Goal: Task Accomplishment & Management: Manage account settings

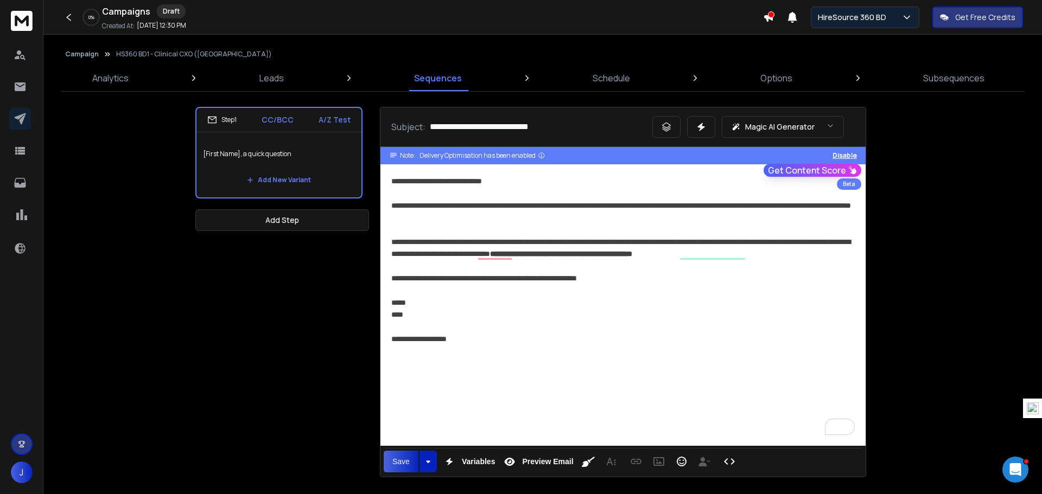
click at [909, 16] on icon "button" at bounding box center [907, 17] width 11 height 11
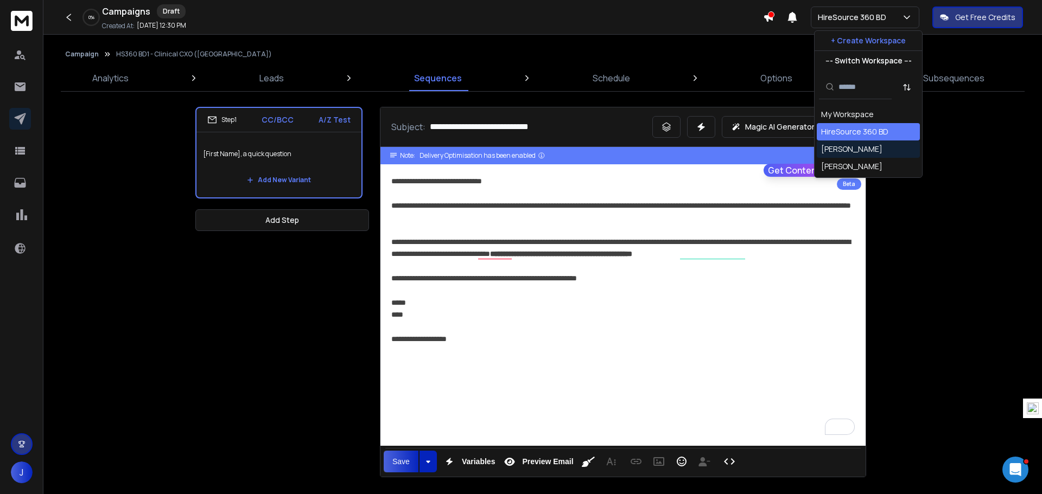
click at [842, 148] on div "[PERSON_NAME]" at bounding box center [851, 149] width 61 height 11
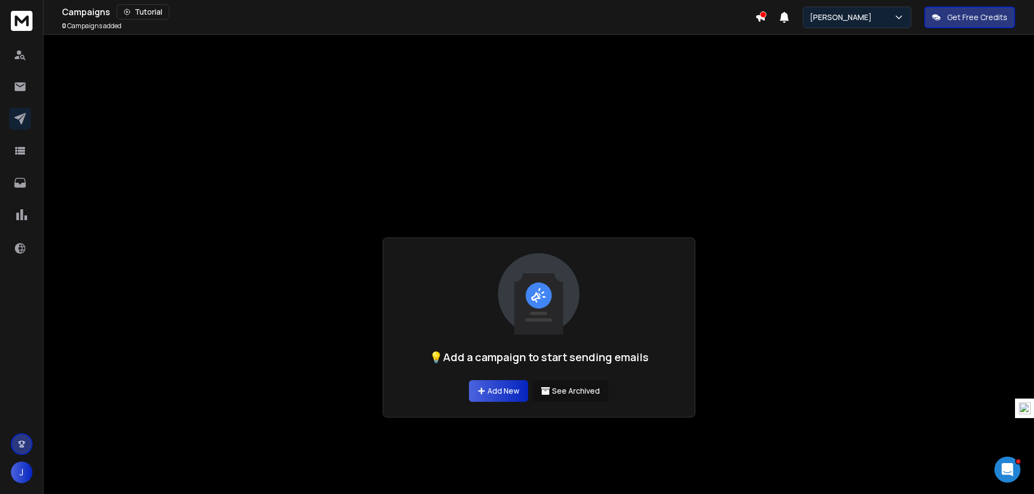
click at [904, 14] on icon "button" at bounding box center [898, 17] width 11 height 11
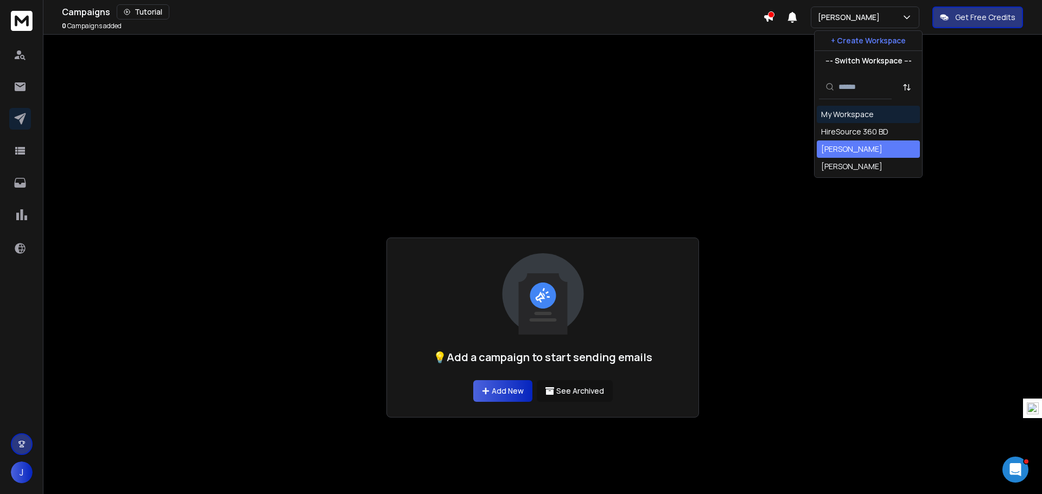
click at [842, 111] on div "My Workspace" at bounding box center [847, 114] width 53 height 11
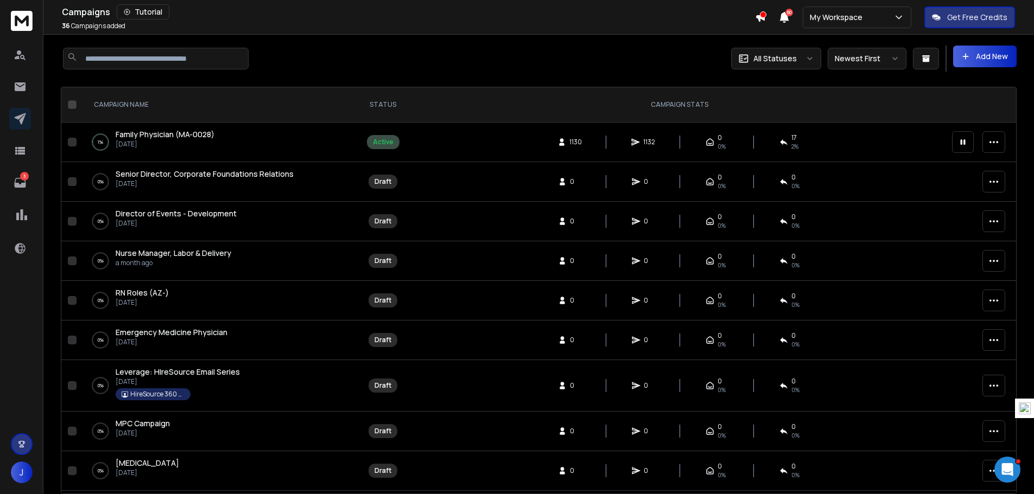
click at [145, 136] on span "Family Physician (MA-0028)" at bounding box center [165, 134] width 99 height 10
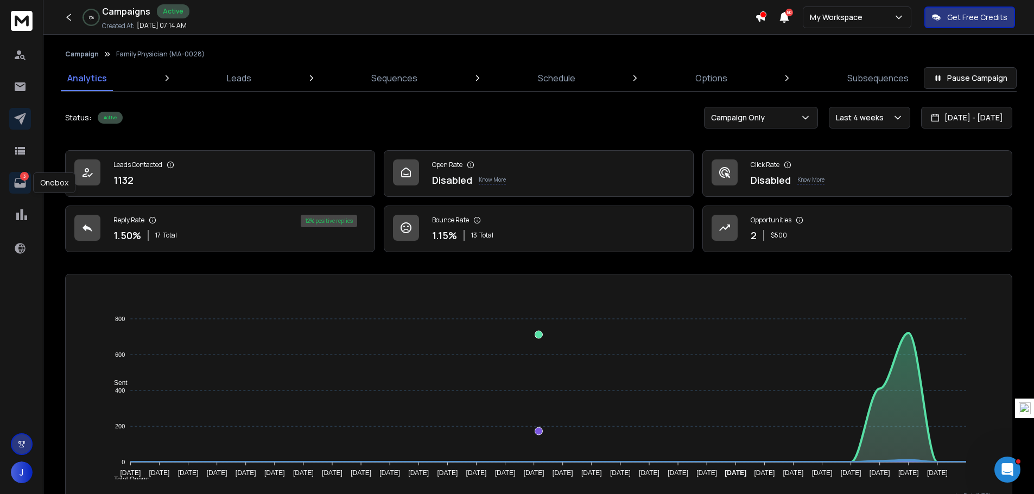
click at [21, 182] on icon at bounding box center [20, 182] width 13 height 13
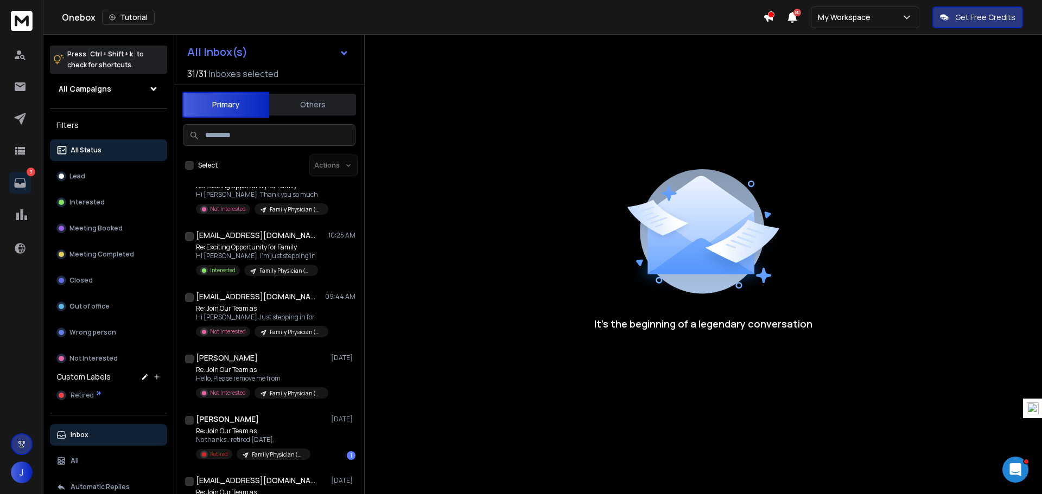
scroll to position [141, 0]
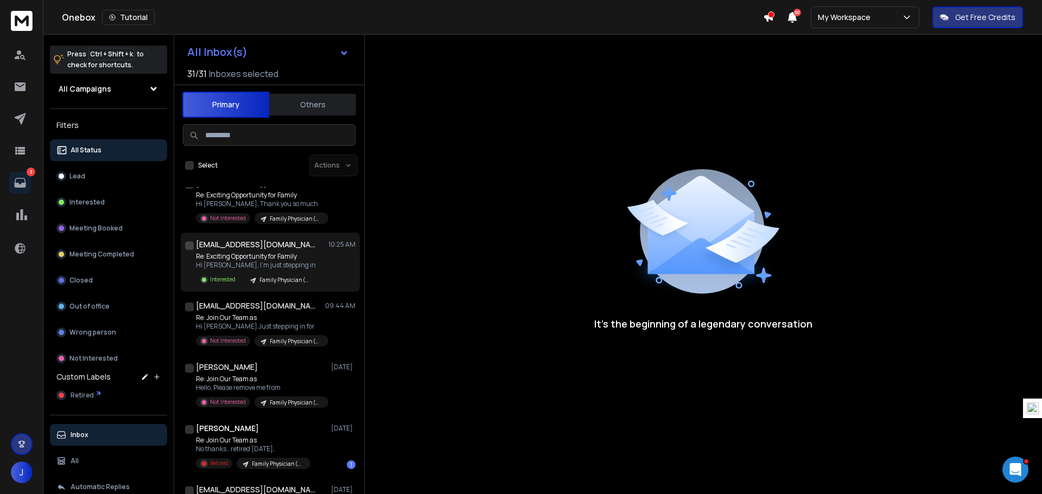
click at [243, 261] on p "Hi Nolan, I’m just stepping in" at bounding box center [257, 265] width 122 height 9
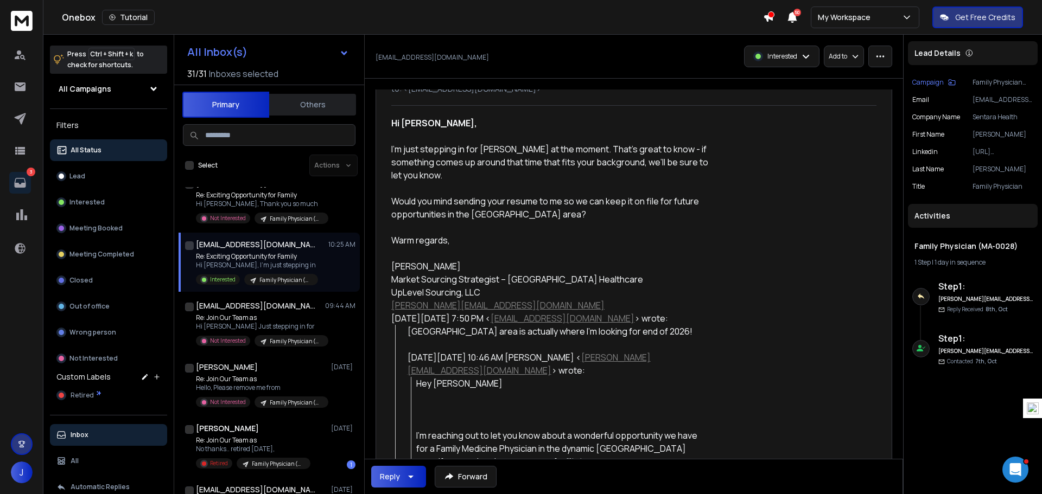
scroll to position [0, 0]
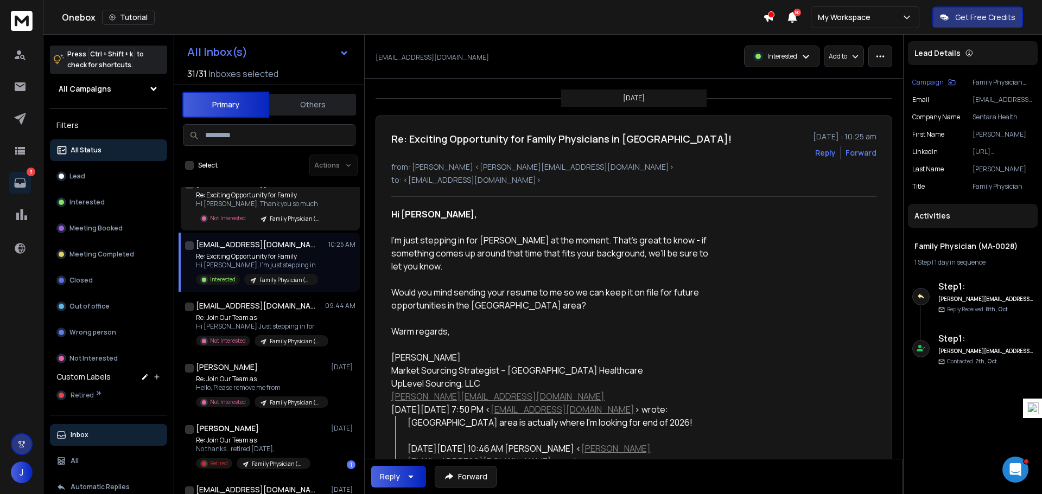
click at [245, 201] on p "Hi Marianne, Thank you so much" at bounding box center [261, 204] width 130 height 9
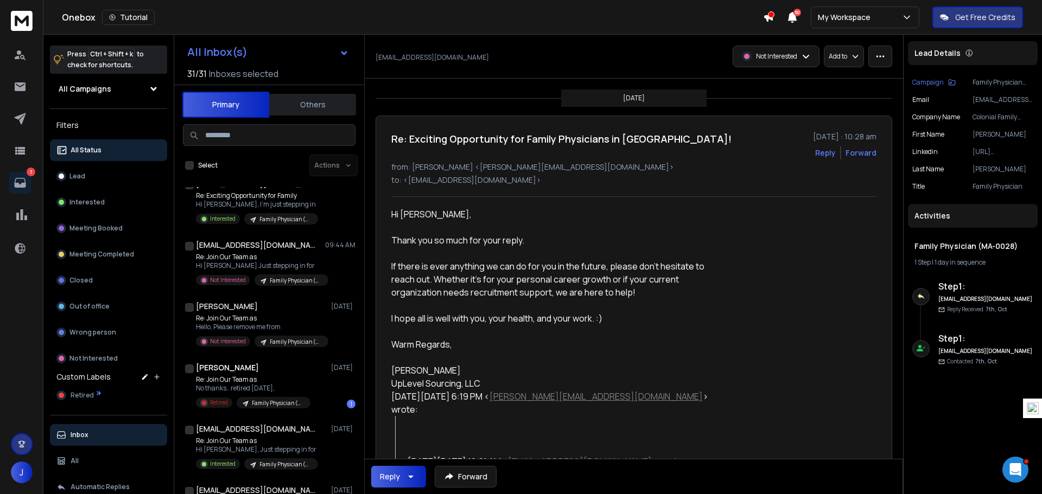
scroll to position [117, 0]
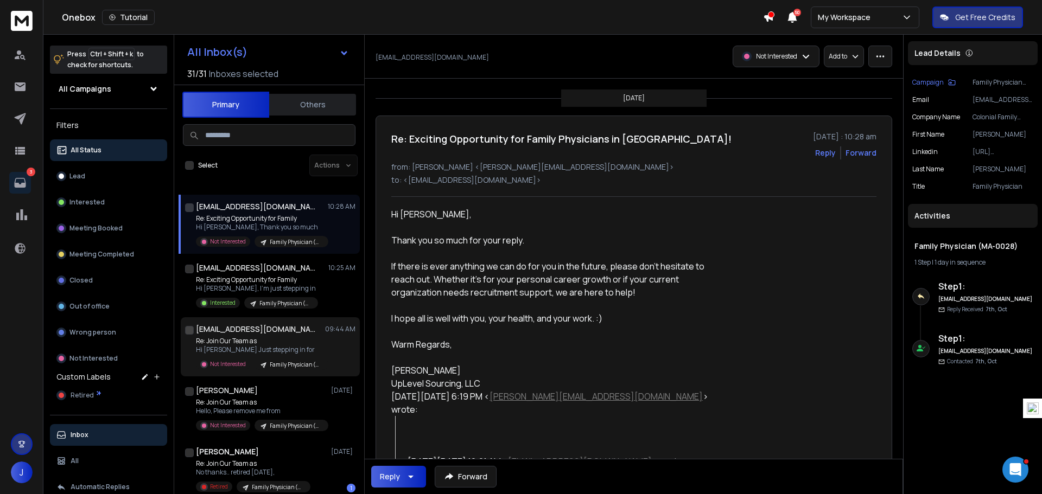
click at [246, 338] on p "Re: Join Our Team as" at bounding box center [261, 341] width 130 height 9
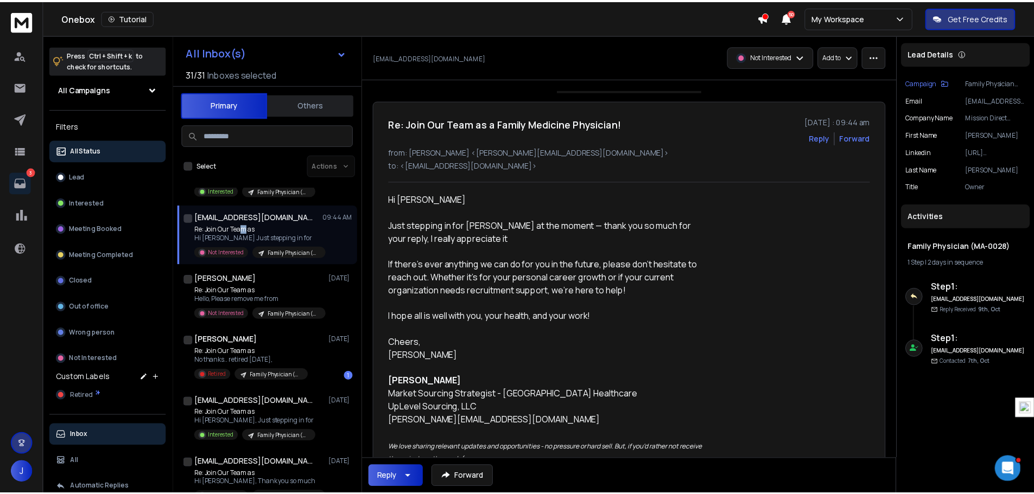
scroll to position [215, 0]
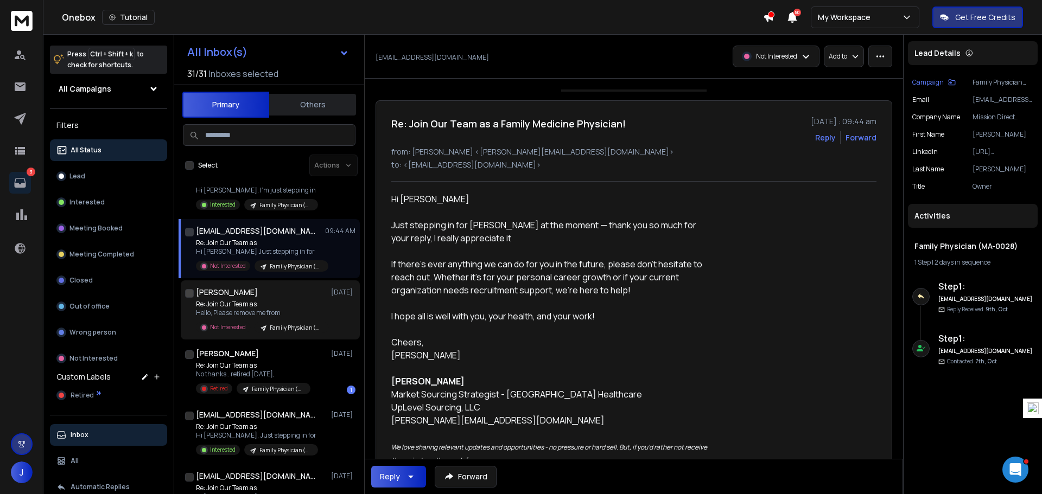
click at [270, 307] on p "Re: Join Our Team as" at bounding box center [261, 304] width 130 height 9
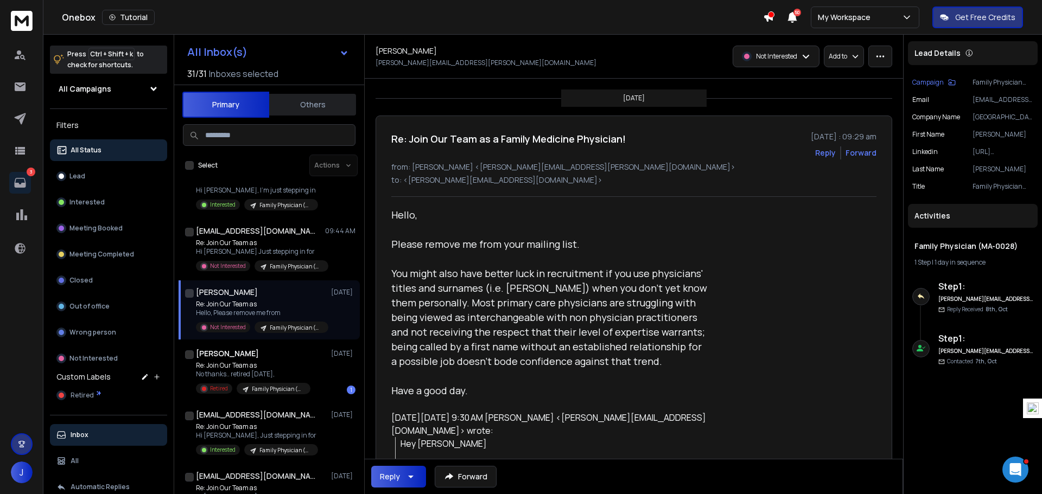
click at [880, 57] on icon "button" at bounding box center [881, 56] width 8 height 2
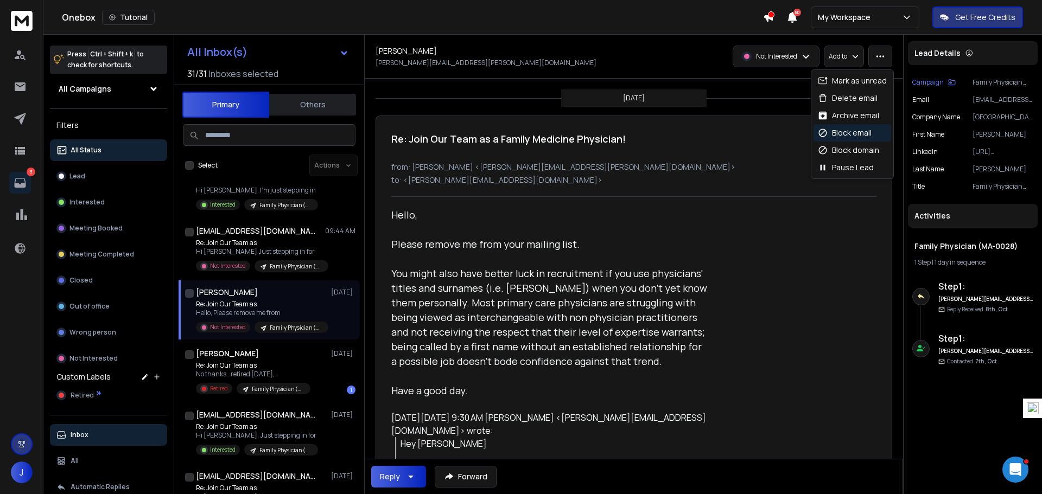
click at [852, 131] on div "Block email" at bounding box center [845, 133] width 54 height 11
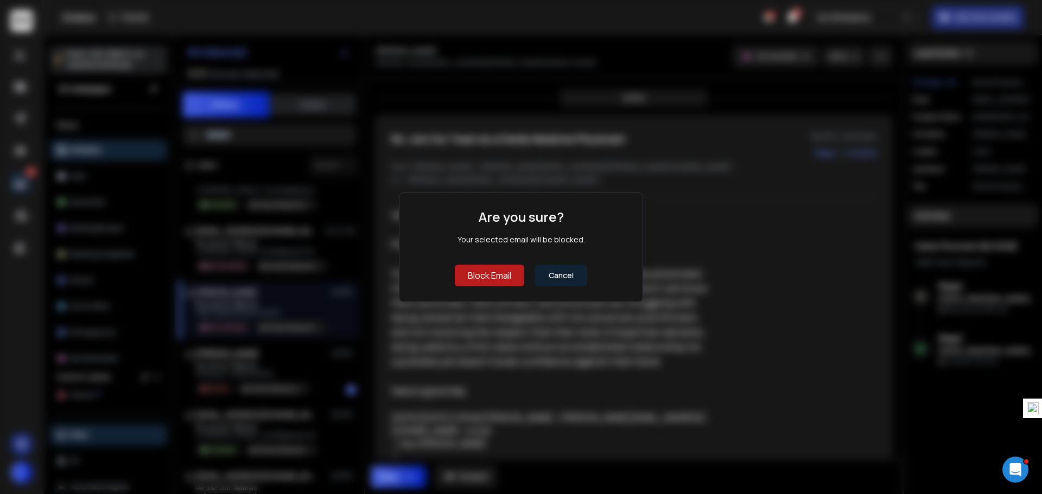
click at [489, 276] on button "Block Email" at bounding box center [489, 276] width 69 height 22
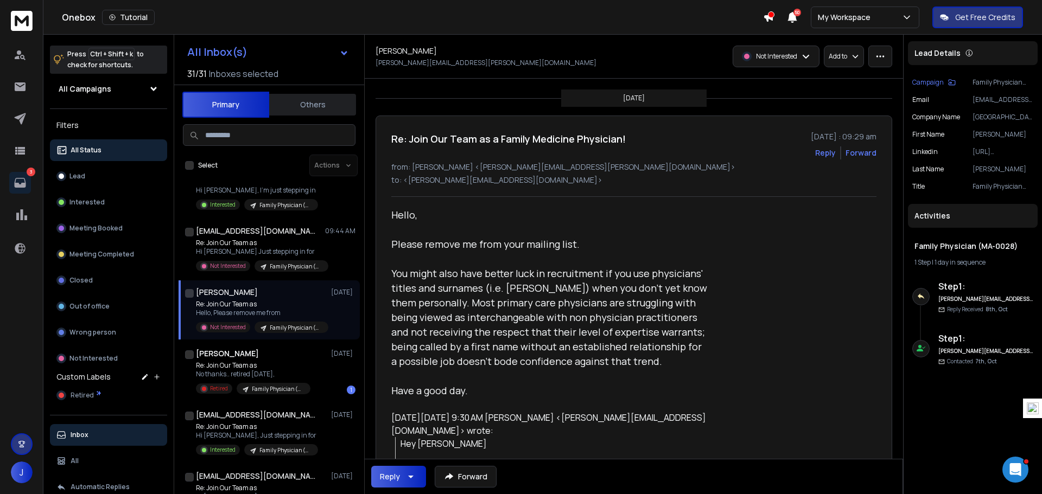
drag, startPoint x: 360, startPoint y: 227, endPoint x: 361, endPoint y: 220, distance: 6.6
click at [361, 220] on div "ncroce@une.edu 10:30 AM Re: EXT: Now Hiring: Family Hi Nicholas, Thank you so m…" at bounding box center [269, 370] width 190 height 366
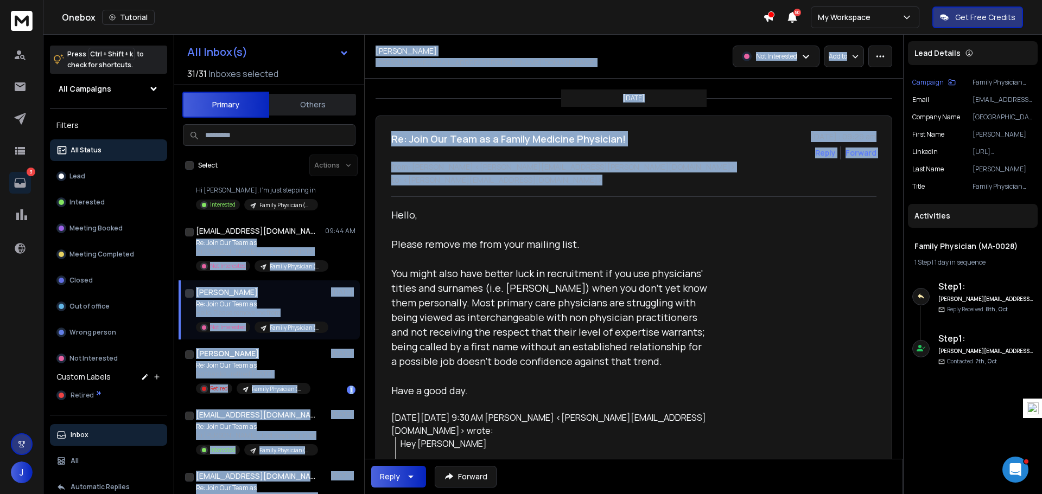
drag, startPoint x: 361, startPoint y: 233, endPoint x: 367, endPoint y: 198, distance: 35.8
click at [367, 198] on div "All Inbox(s) 31 / 31 Inboxes selected Primary Others Select Actions ncroce@une.…" at bounding box center [608, 282] width 868 height 494
click at [16, 119] on icon at bounding box center [20, 118] width 13 height 13
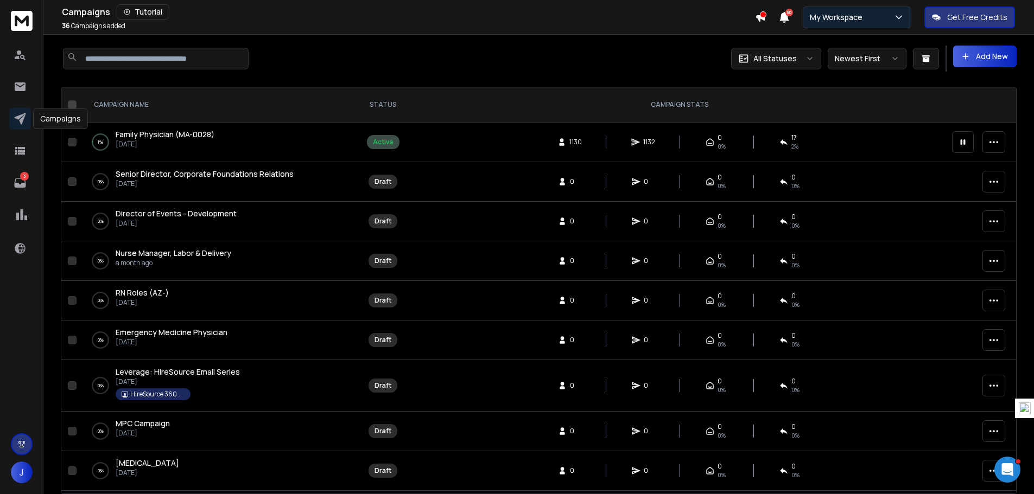
click at [875, 18] on div "My Workspace" at bounding box center [857, 17] width 94 height 11
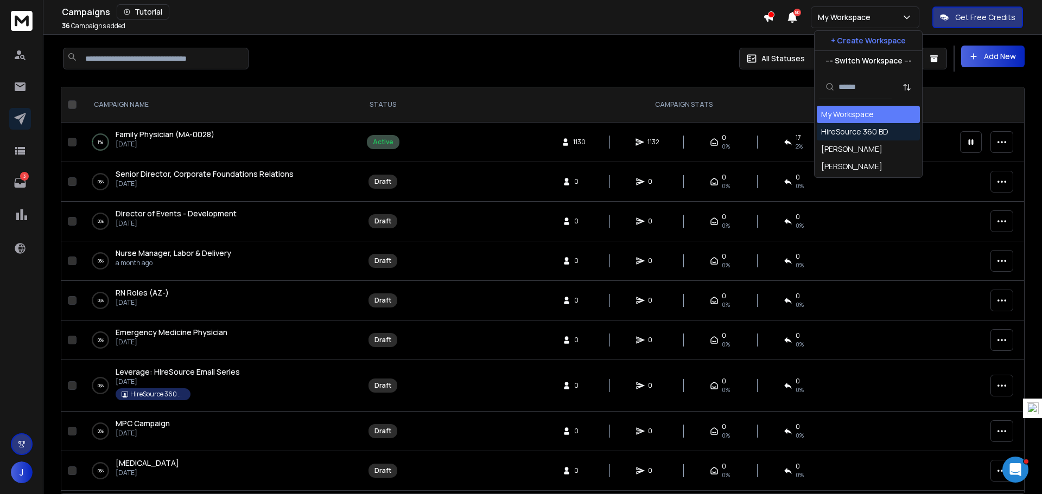
click at [849, 131] on div "HireSource 360 BD" at bounding box center [854, 131] width 67 height 11
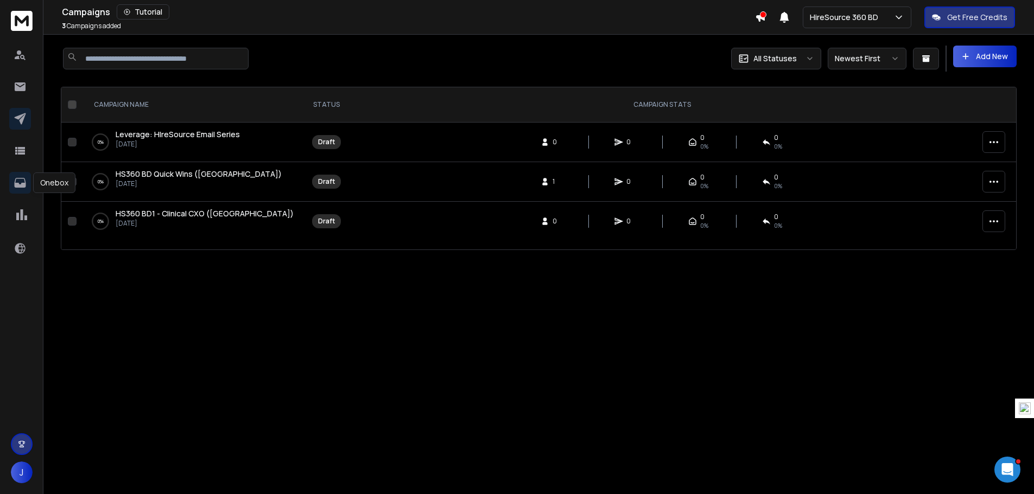
click at [17, 182] on icon at bounding box center [20, 182] width 13 height 13
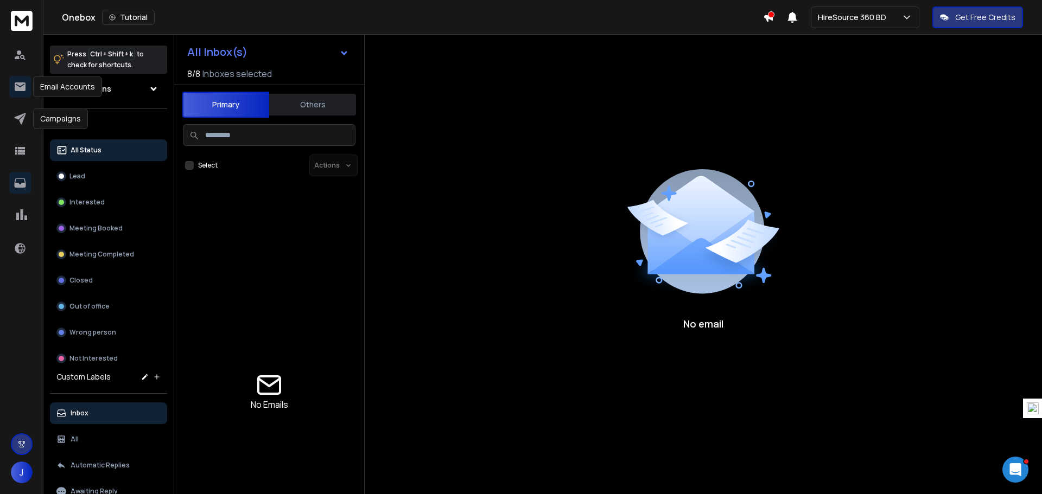
click at [14, 86] on icon at bounding box center [20, 86] width 13 height 13
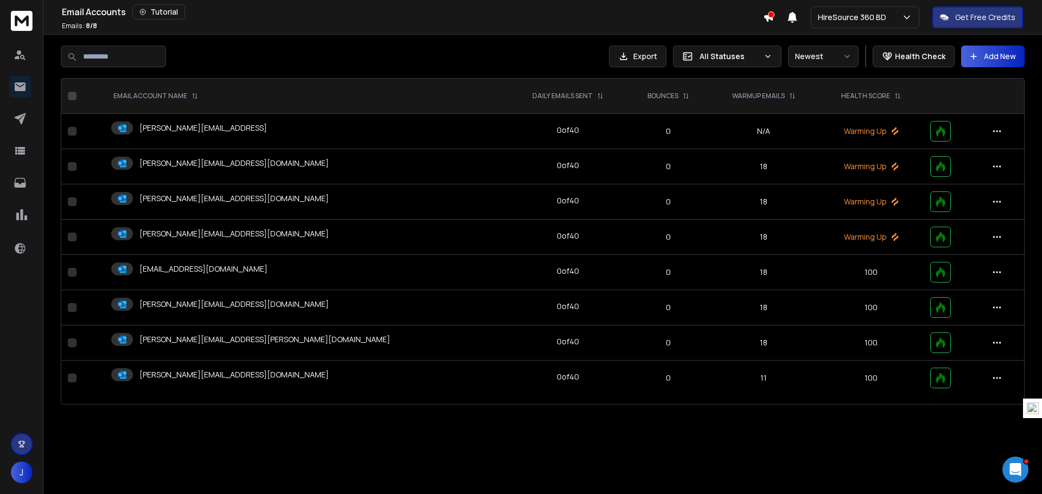
click at [765, 274] on td "18" at bounding box center [764, 272] width 110 height 35
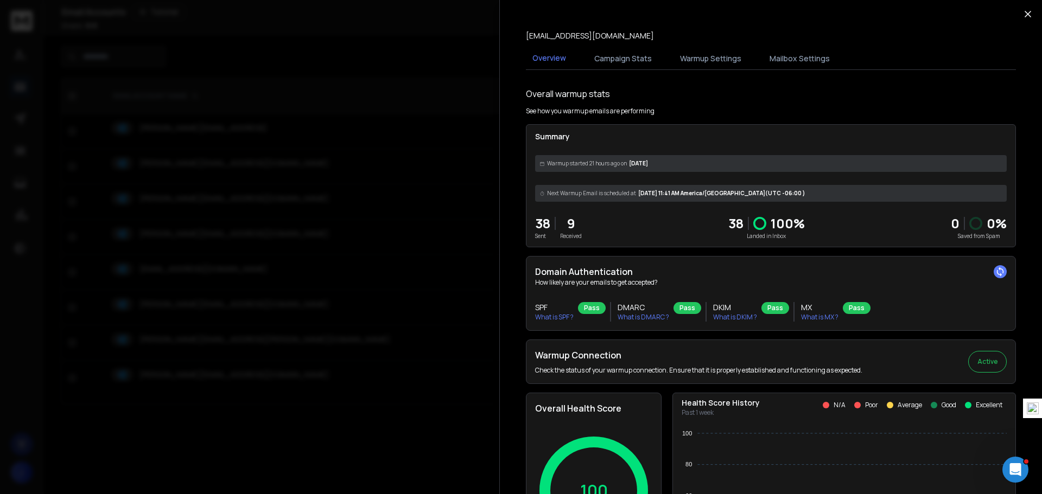
click at [1027, 15] on icon "button" at bounding box center [1028, 14] width 11 height 11
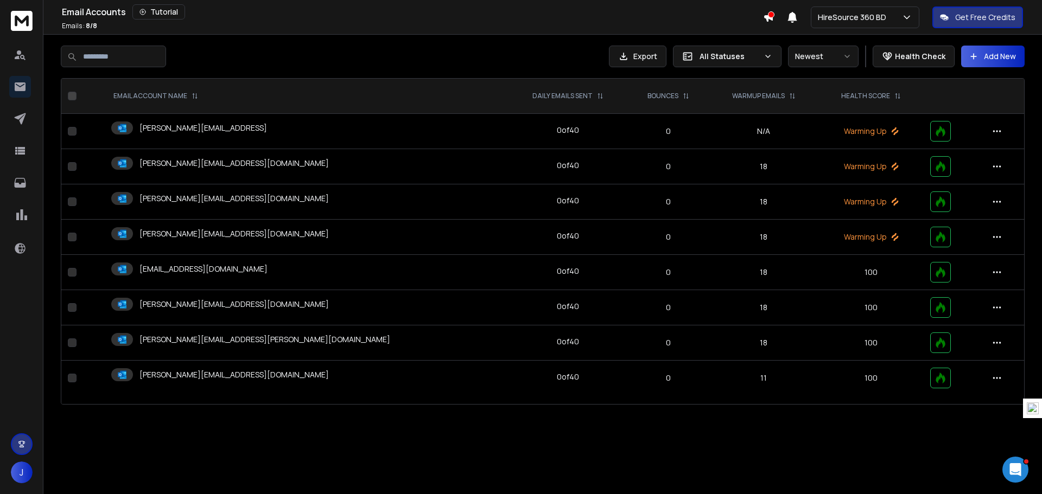
click at [725, 130] on td "N/A" at bounding box center [764, 131] width 110 height 35
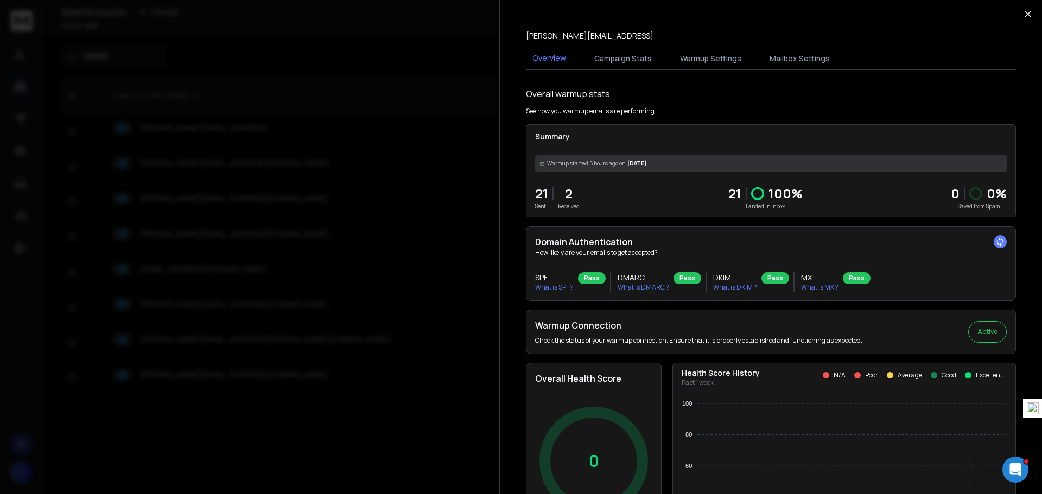
click at [1025, 13] on icon "button" at bounding box center [1027, 13] width 5 height 5
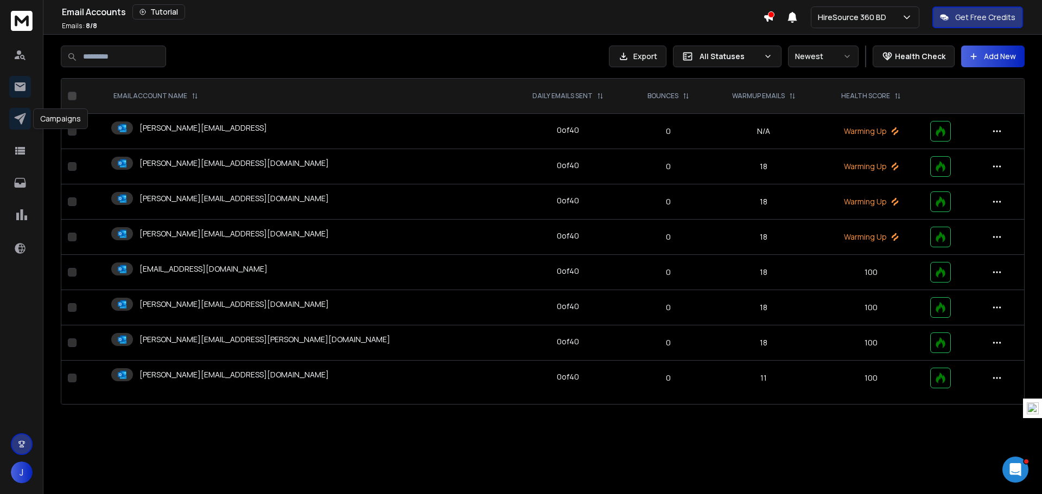
click at [19, 120] on icon at bounding box center [20, 118] width 13 height 13
